Goal: Task Accomplishment & Management: Complete application form

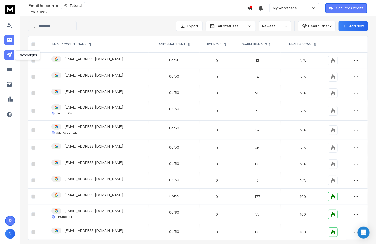
click at [7, 57] on icon at bounding box center [9, 55] width 6 height 6
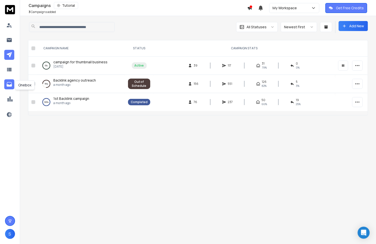
click at [9, 83] on icon at bounding box center [9, 84] width 6 height 6
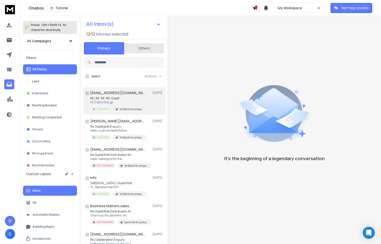
click at [123, 99] on p "RE: RE: RE: RE: Guest" at bounding box center [118, 98] width 56 height 4
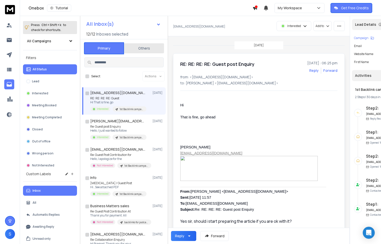
click at [12, 9] on icon at bounding box center [10, 9] width 10 height 9
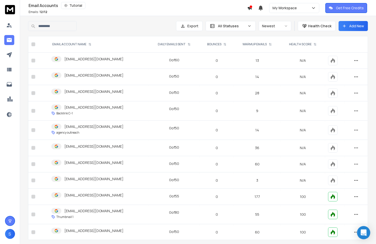
click at [365, 232] on icon "Open Intercom Messenger" at bounding box center [363, 233] width 6 height 7
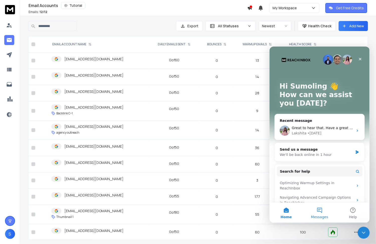
click at [318, 211] on button "Messages" at bounding box center [318, 212] width 33 height 20
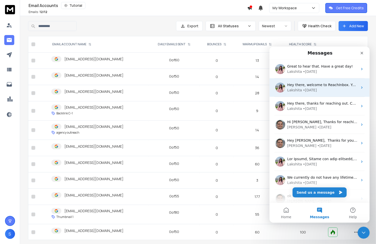
click at [330, 88] on div "Lakshita • 3w ago" at bounding box center [322, 89] width 71 height 5
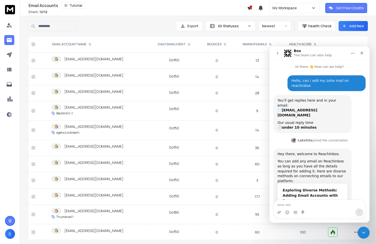
scroll to position [7, 0]
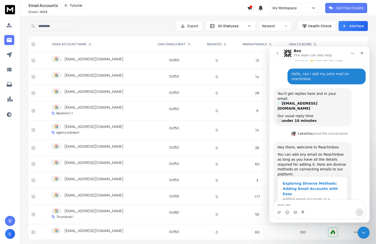
click at [311, 181] on div "Exploring Diverse Methods: Adding Email Accounts with Ease" at bounding box center [312, 189] width 60 height 16
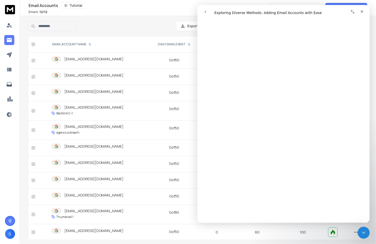
scroll to position [671, 0]
click at [362, 10] on icon "Close" at bounding box center [361, 12] width 4 height 4
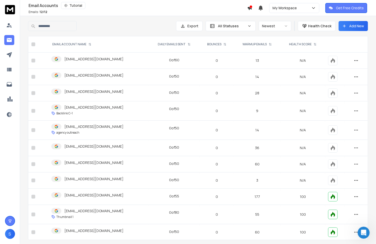
scroll to position [0, 0]
click at [13, 9] on icon at bounding box center [10, 9] width 10 height 9
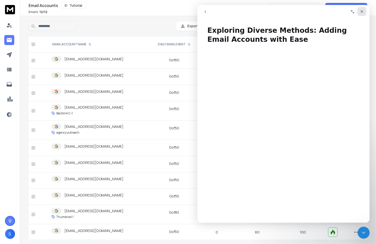
click at [250, 12] on icon "Close" at bounding box center [361, 12] width 4 height 4
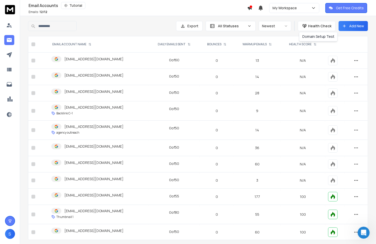
click at [250, 26] on button "Add New" at bounding box center [352, 26] width 29 height 10
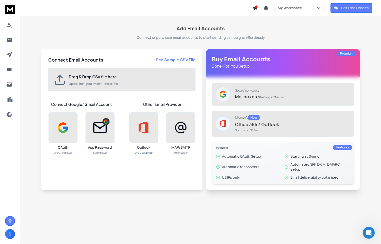
click at [179, 129] on icon at bounding box center [181, 127] width 13 height 15
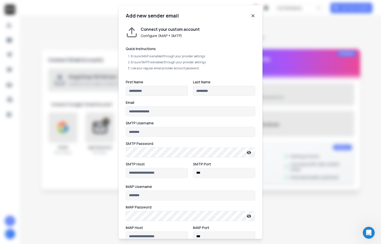
type input "**********"
click at [148, 95] on input "text" at bounding box center [157, 91] width 62 height 10
type input "*****"
click at [215, 92] on input "text" at bounding box center [224, 91] width 62 height 10
type input "******"
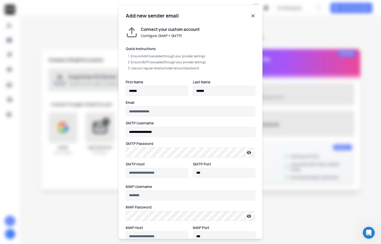
click at [154, 112] on input "email" at bounding box center [191, 111] width 130 height 10
paste input "**********"
type input "**********"
click at [223, 69] on li "Use your regular email provider account password." at bounding box center [193, 68] width 125 height 4
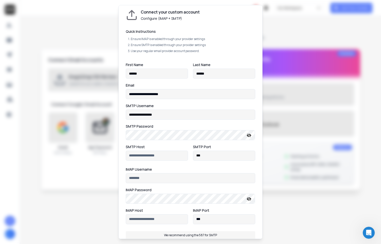
scroll to position [45, 0]
